Goal: Task Accomplishment & Management: Use online tool/utility

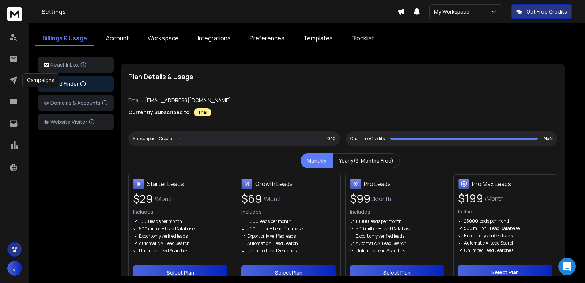
click at [15, 76] on icon at bounding box center [13, 80] width 9 height 9
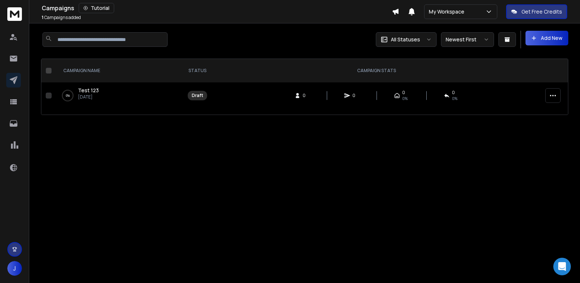
click at [541, 40] on button "Add New" at bounding box center [546, 38] width 43 height 15
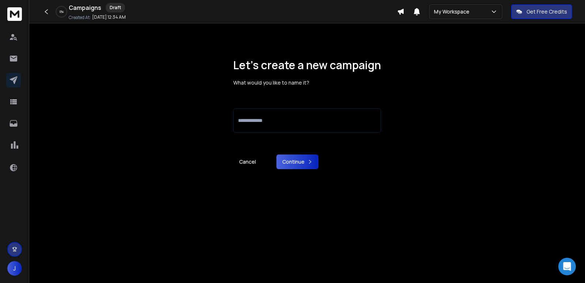
click at [254, 123] on input at bounding box center [307, 120] width 148 height 24
type input "**********"
click at [296, 165] on button "Continue" at bounding box center [298, 161] width 42 height 15
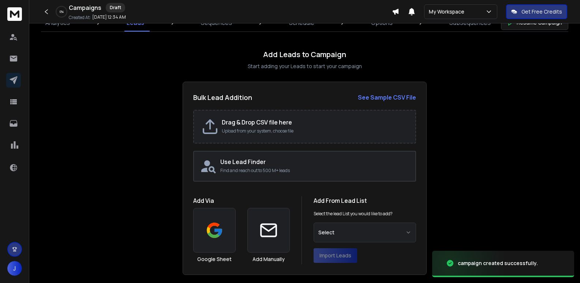
scroll to position [41, 0]
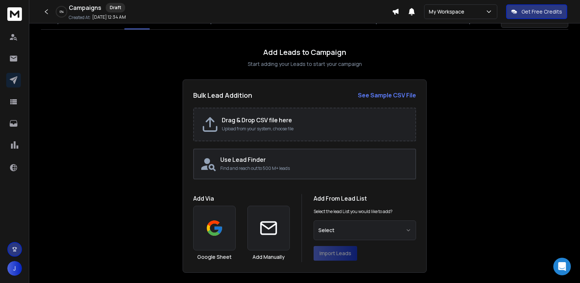
click at [397, 224] on button "Select" at bounding box center [365, 230] width 102 height 20
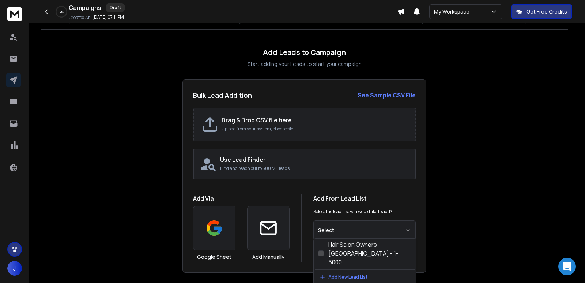
click at [360, 252] on div "Hair Salon Owners - [GEOGRAPHIC_DATA] - 1-5000" at bounding box center [368, 253] width 79 height 26
click at [361, 245] on div "Hair Salon Owners - [GEOGRAPHIC_DATA] - 1-5000" at bounding box center [368, 253] width 79 height 26
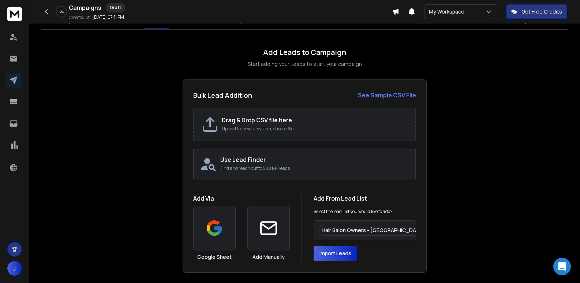
click at [301, 247] on div "Add Via Google Sheet Add Manually Add From Lead List Select the lead List you w…" at bounding box center [304, 228] width 223 height 68
click at [336, 248] on button "Import Leads" at bounding box center [336, 253] width 44 height 15
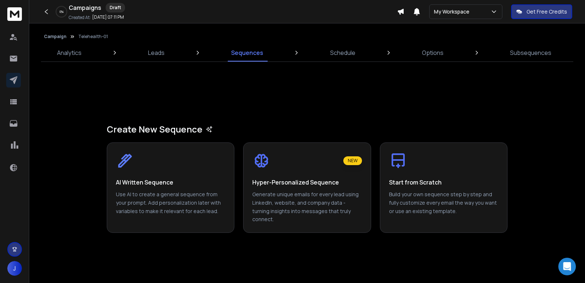
click at [429, 191] on p "Build your own sequence step by step and fully customize every email the way yo…" at bounding box center [443, 206] width 109 height 33
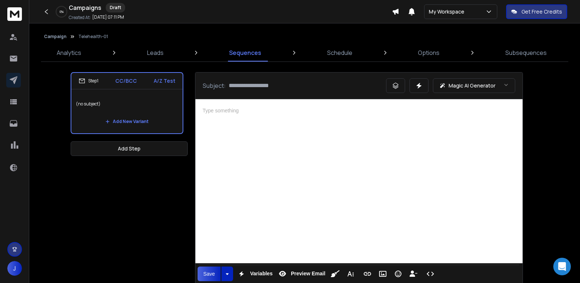
click at [432, 275] on icon "button" at bounding box center [430, 273] width 7 height 4
drag, startPoint x: 210, startPoint y: 103, endPoint x: 433, endPoint y: 273, distance: 280.6
click at [433, 273] on icon "button" at bounding box center [430, 273] width 7 height 4
click at [432, 273] on icon "button" at bounding box center [430, 273] width 9 height 9
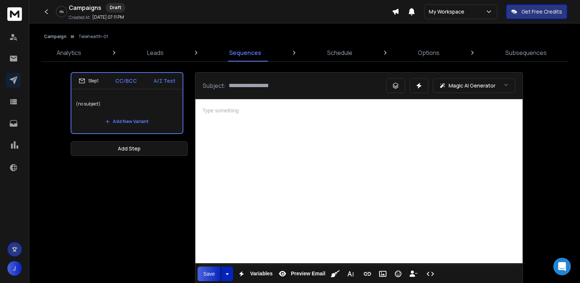
click at [323, 171] on div at bounding box center [358, 181] width 327 height 164
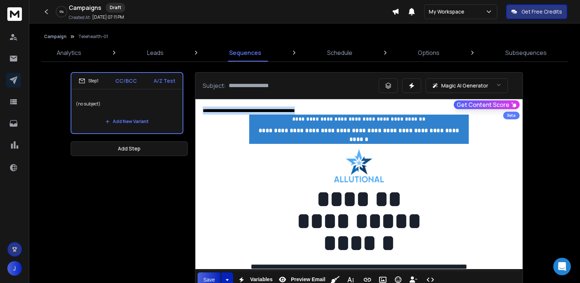
drag, startPoint x: 335, startPoint y: 110, endPoint x: 201, endPoint y: 108, distance: 133.9
click at [201, 108] on div "**********" at bounding box center [358, 184] width 327 height 170
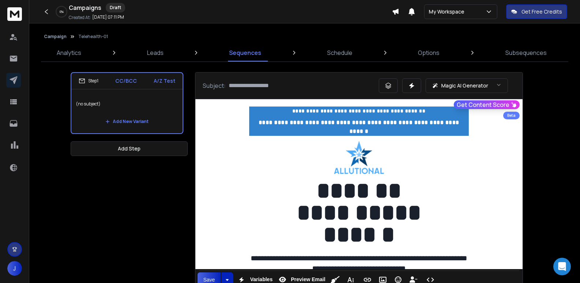
click at [237, 90] on div "Subject: Magic AI Generator Get Content Score Beta" at bounding box center [358, 85] width 327 height 27
click at [235, 88] on input at bounding box center [300, 85] width 143 height 9
click at [83, 104] on p "(no subject)" at bounding box center [127, 104] width 102 height 20
click at [486, 84] on p "Magic AI Generator" at bounding box center [464, 85] width 47 height 7
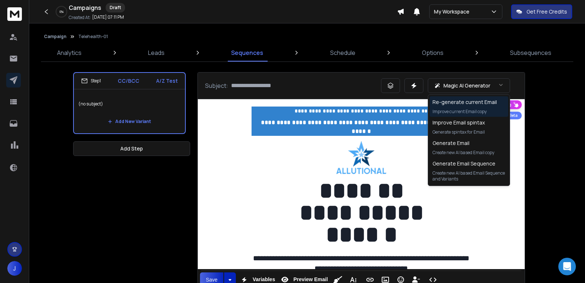
click at [484, 71] on div "**********" at bounding box center [307, 181] width 533 height 224
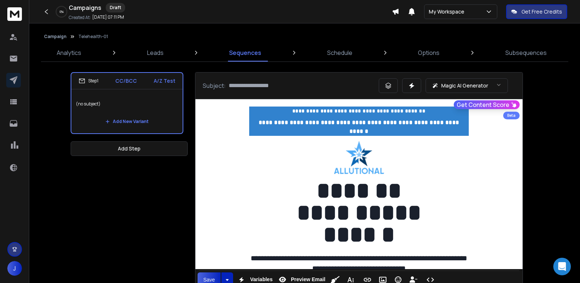
click at [209, 85] on p "Subject:" at bounding box center [214, 85] width 23 height 9
click at [246, 85] on input at bounding box center [300, 85] width 143 height 9
drag, startPoint x: 228, startPoint y: 89, endPoint x: 295, endPoint y: 93, distance: 66.7
click at [295, 93] on div "Subject: Magic AI Generator Get Content Score Beta" at bounding box center [358, 85] width 327 height 27
type input "**********"
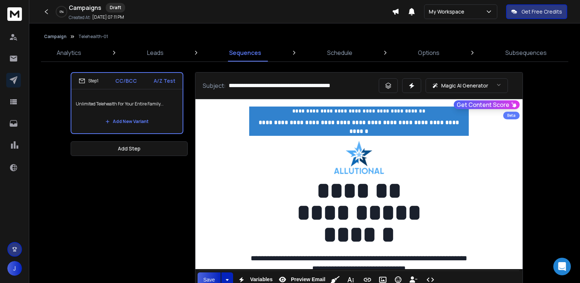
click at [227, 84] on div "**********" at bounding box center [287, 85] width 169 height 9
click at [125, 121] on button "Add New Variant" at bounding box center [127, 121] width 55 height 15
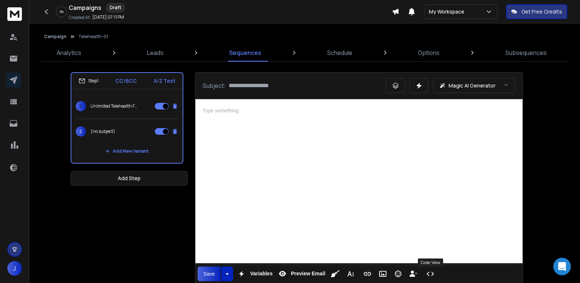
click at [432, 275] on icon "button" at bounding box center [430, 273] width 9 height 9
type textarea "**********"
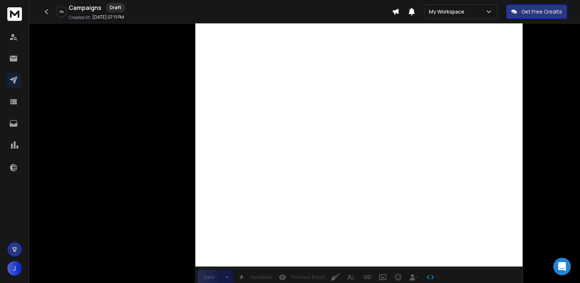
scroll to position [7361, 0]
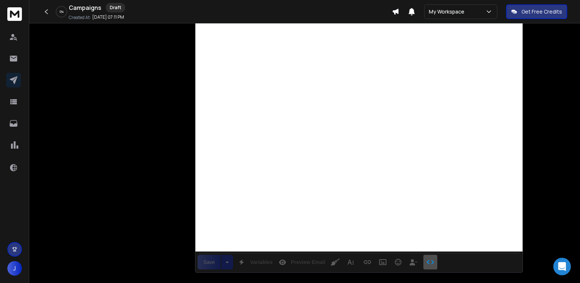
click at [433, 259] on icon "button" at bounding box center [430, 262] width 9 height 9
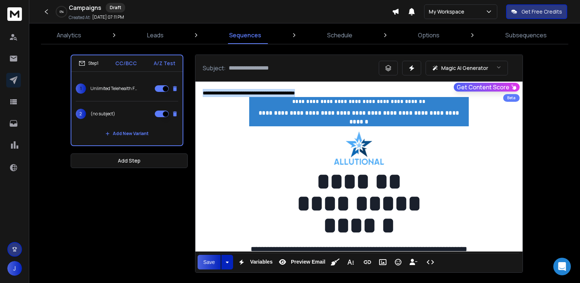
drag, startPoint x: 332, startPoint y: 92, endPoint x: 190, endPoint y: 93, distance: 142.0
click at [190, 93] on div "**********" at bounding box center [305, 164] width 468 height 218
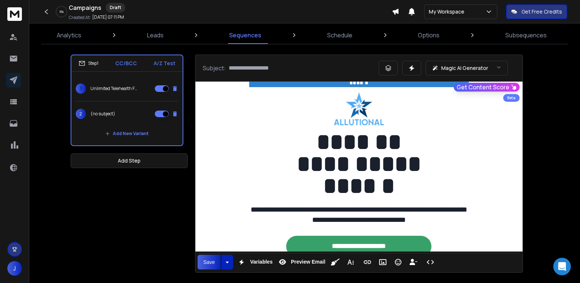
scroll to position [38, 0]
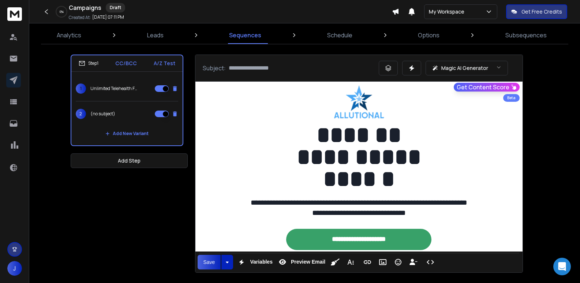
click at [229, 69] on input at bounding box center [300, 68] width 143 height 9
click at [398, 263] on icon "button" at bounding box center [398, 262] width 9 height 9
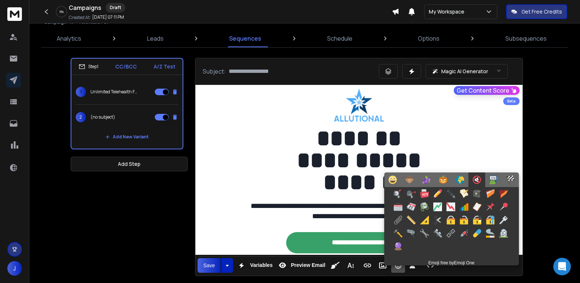
scroll to position [18, 0]
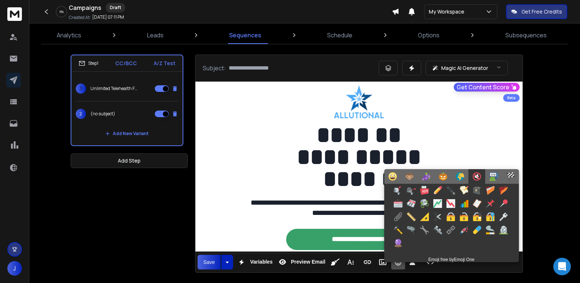
click at [473, 234] on img at bounding box center [477, 229] width 9 height 9
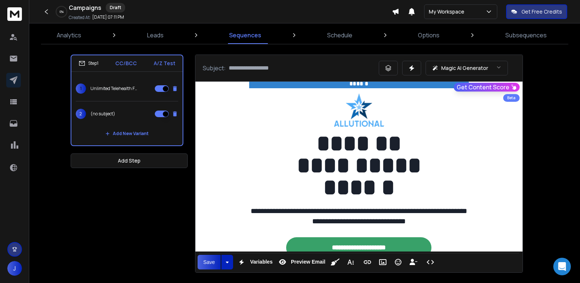
scroll to position [46, 0]
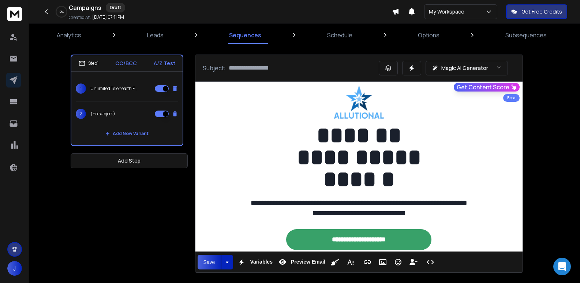
click at [273, 66] on input at bounding box center [300, 68] width 143 height 9
click at [412, 260] on icon "button" at bounding box center [413, 262] width 8 height 6
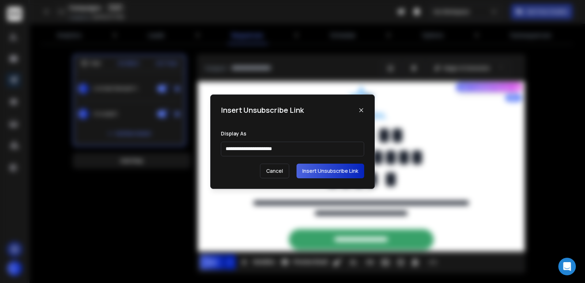
click at [271, 164] on button "Cancel" at bounding box center [274, 171] width 29 height 15
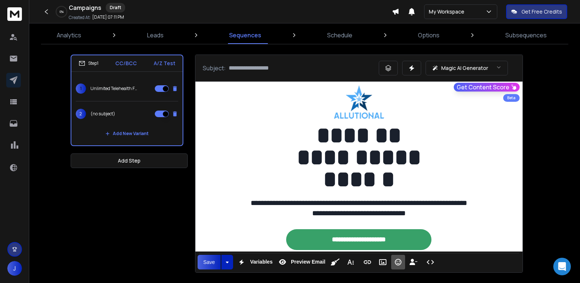
click at [397, 262] on icon "button" at bounding box center [398, 262] width 9 height 9
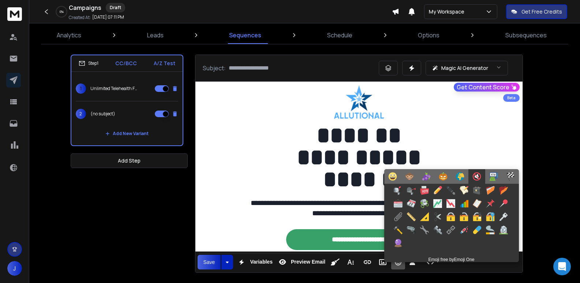
scroll to position [139, 0]
click at [473, 234] on img at bounding box center [477, 229] width 9 height 9
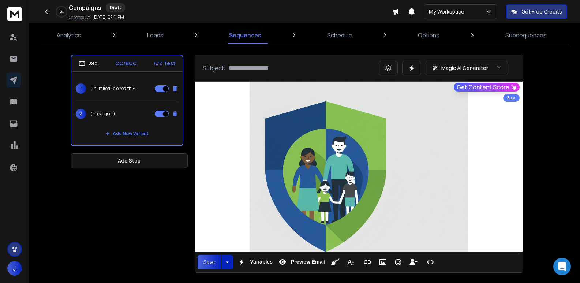
scroll to position [84, 0]
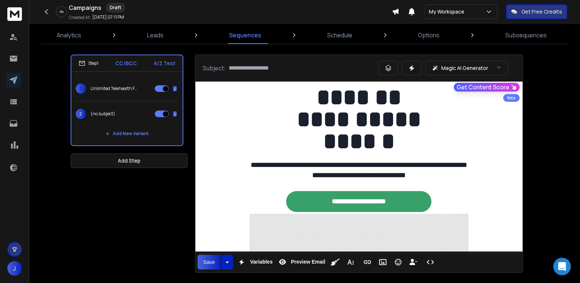
click at [238, 64] on input at bounding box center [300, 68] width 143 height 9
paste input "**********"
type input "**********"
click at [399, 262] on icon "button" at bounding box center [398, 262] width 9 height 9
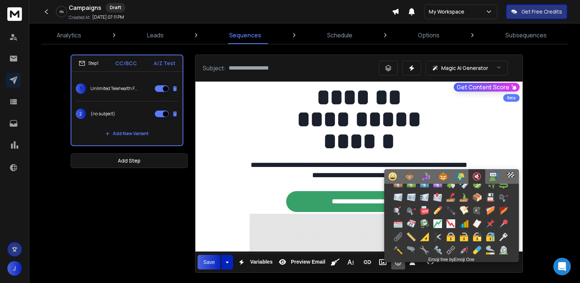
scroll to position [139, 0]
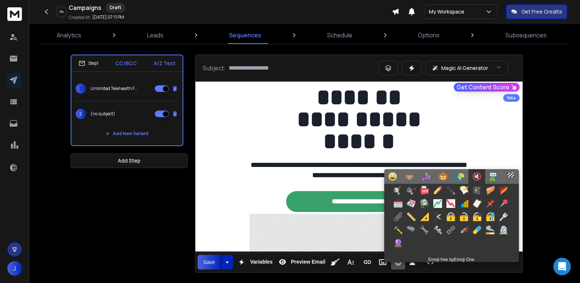
click at [233, 68] on input at bounding box center [300, 68] width 143 height 9
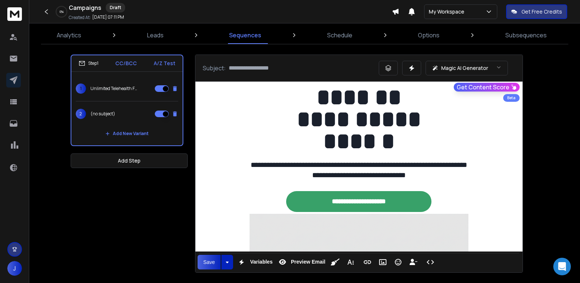
click at [304, 70] on input at bounding box center [300, 68] width 143 height 9
click at [239, 101] on div "**********" at bounding box center [358, 167] width 327 height 170
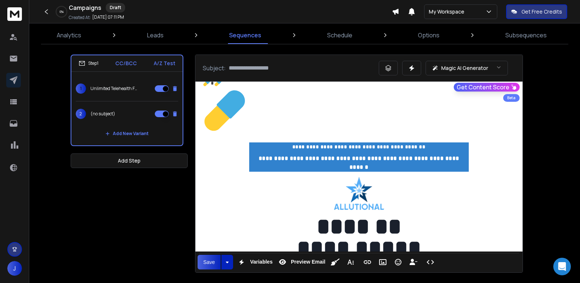
scroll to position [0, 0]
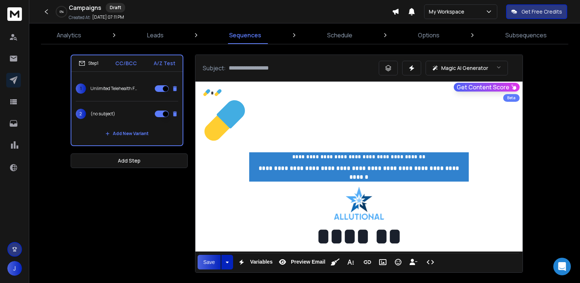
click at [236, 113] on img at bounding box center [225, 120] width 44 height 43
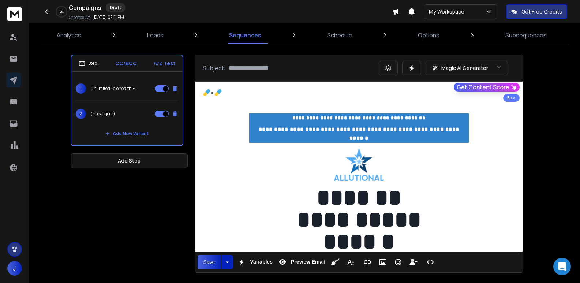
click at [205, 95] on span at bounding box center [206, 92] width 7 height 7
click at [206, 95] on span at bounding box center [206, 92] width 7 height 7
click at [207, 95] on span at bounding box center [206, 92] width 7 height 7
drag, startPoint x: 211, startPoint y: 94, endPoint x: 203, endPoint y: 94, distance: 7.7
click at [203, 94] on div at bounding box center [356, 93] width 307 height 8
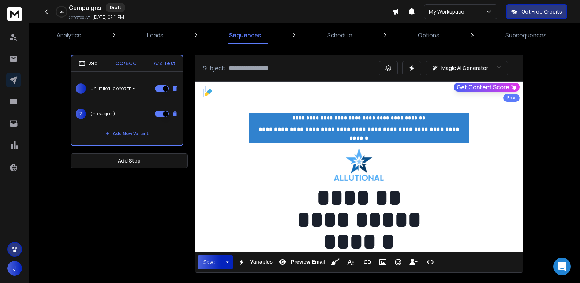
click at [211, 96] on span at bounding box center [208, 92] width 7 height 7
click at [206, 94] on span at bounding box center [208, 92] width 7 height 7
click at [210, 91] on div at bounding box center [356, 93] width 307 height 8
click at [207, 91] on span at bounding box center [208, 92] width 7 height 7
